Goal: Information Seeking & Learning: Learn about a topic

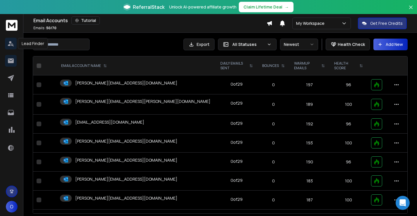
click at [13, 46] on icon at bounding box center [11, 45] width 6 height 3
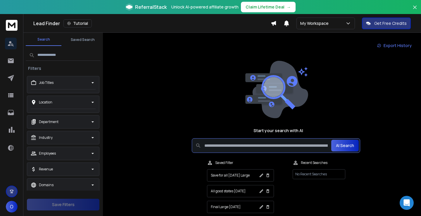
click at [56, 139] on div "Industry" at bounding box center [63, 138] width 65 height 6
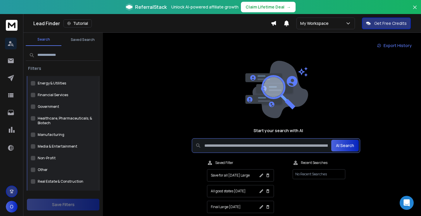
scroll to position [117, 0]
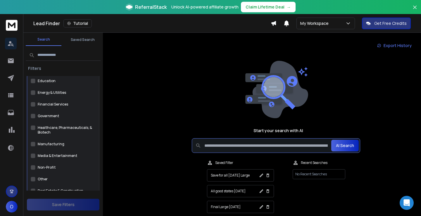
click at [40, 128] on label "Healthcare, Pharmaceuticals, & Biotech" at bounding box center [67, 130] width 58 height 9
click at [35, 128] on Biotech "Healthcare, Pharmaceuticals, & Biotech" at bounding box center [33, 128] width 5 height 5
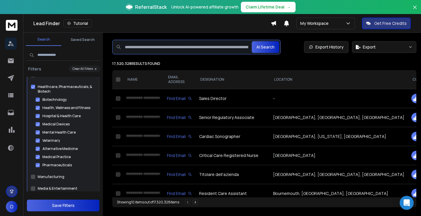
scroll to position [161, 0]
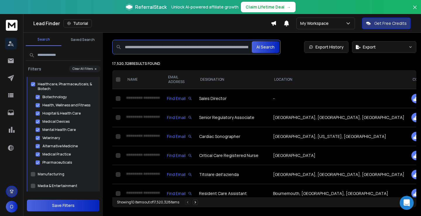
click at [94, 68] on icon at bounding box center [95, 69] width 3 height 3
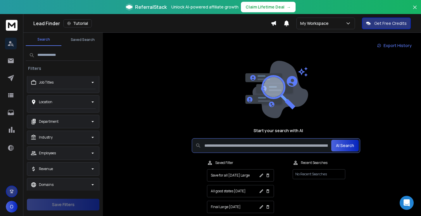
scroll to position [0, 0]
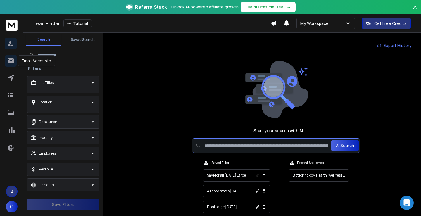
click at [15, 57] on link at bounding box center [11, 61] width 12 height 12
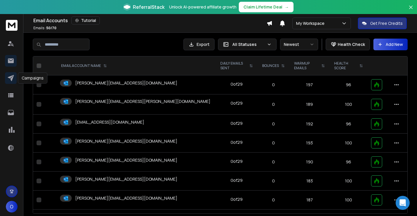
click at [9, 74] on link at bounding box center [11, 78] width 12 height 12
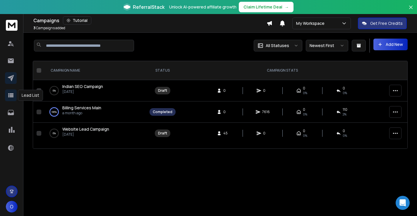
click at [13, 95] on icon at bounding box center [10, 95] width 5 height 4
